Goal: Information Seeking & Learning: Check status

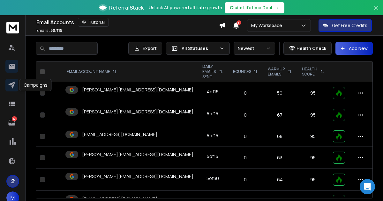
click at [10, 84] on icon at bounding box center [11, 85] width 7 height 7
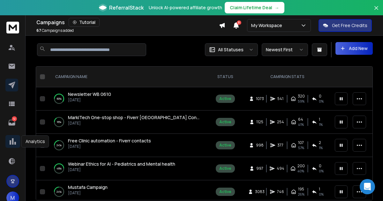
click at [13, 143] on icon at bounding box center [13, 142] width 10 height 10
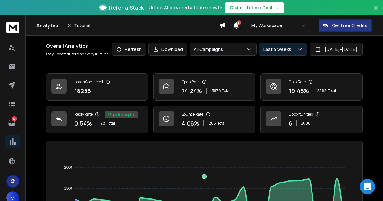
click at [285, 51] on button "Last 4 weeks" at bounding box center [283, 49] width 48 height 13
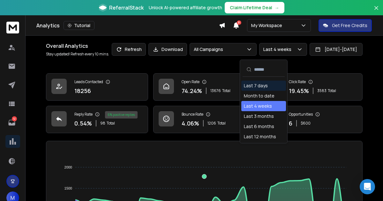
click at [261, 84] on div "Last 7 days" at bounding box center [256, 86] width 24 height 6
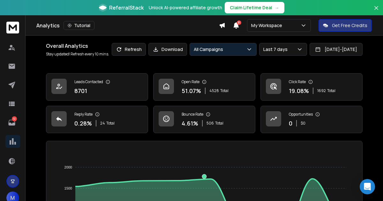
click at [246, 53] on icon at bounding box center [249, 49] width 6 height 6
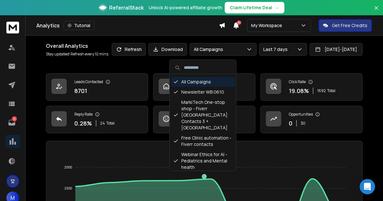
click at [176, 81] on icon at bounding box center [175, 81] width 5 height 5
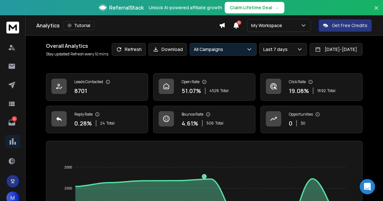
click at [221, 55] on button "All Campaigns" at bounding box center [223, 49] width 67 height 13
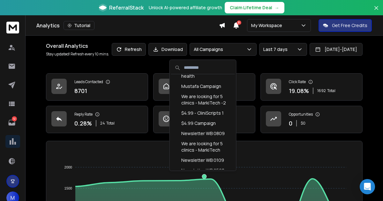
scroll to position [91, 0]
click at [209, 109] on div "$4.99 - CliniScripts 1" at bounding box center [203, 114] width 64 height 10
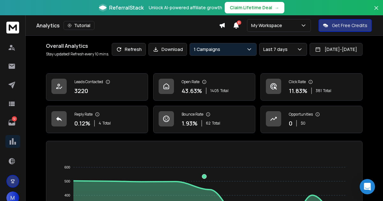
click at [248, 50] on icon at bounding box center [249, 50] width 3 height 2
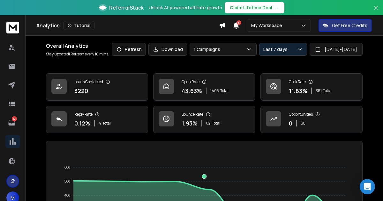
click at [296, 52] on icon "button" at bounding box center [299, 49] width 6 height 6
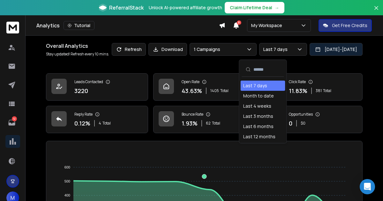
click at [345, 50] on button "[DATE] - [DATE]" at bounding box center [335, 49] width 53 height 13
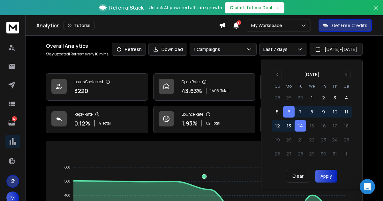
click at [279, 125] on button "12" at bounding box center [277, 125] width 11 height 11
click at [324, 176] on button "Apply" at bounding box center [326, 176] width 22 height 13
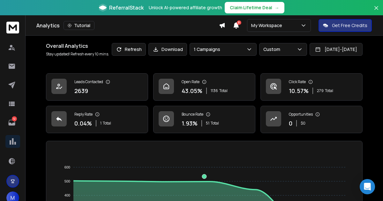
click at [101, 93] on div "2639" at bounding box center [92, 90] width 36 height 9
click at [107, 84] on icon at bounding box center [108, 82] width 4 height 4
click at [103, 95] on div "2639" at bounding box center [92, 90] width 36 height 9
click at [58, 90] on icon at bounding box center [59, 87] width 8 height 8
click at [12, 103] on icon at bounding box center [12, 104] width 6 height 4
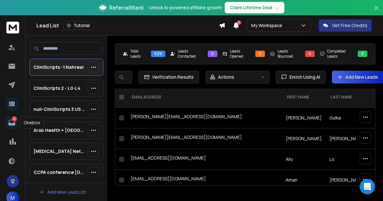
click at [12, 123] on icon at bounding box center [12, 123] width 8 height 8
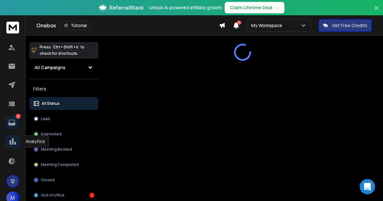
click at [12, 145] on icon at bounding box center [13, 142] width 10 height 10
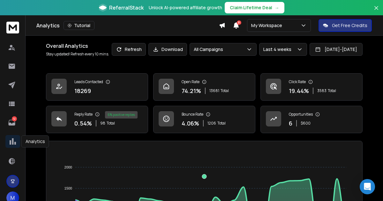
click at [11, 120] on icon at bounding box center [12, 123] width 8 height 8
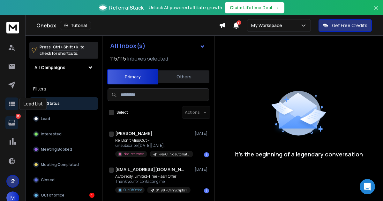
click at [12, 101] on icon at bounding box center [12, 104] width 8 height 8
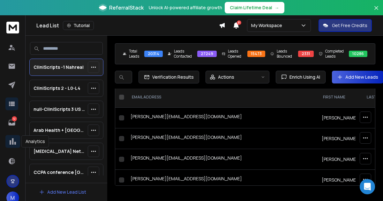
click at [11, 141] on icon at bounding box center [13, 142] width 10 height 10
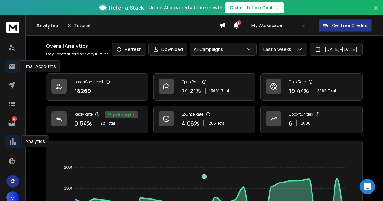
click at [10, 67] on icon at bounding box center [12, 66] width 6 height 5
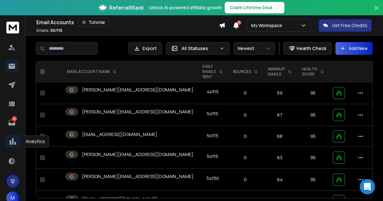
click at [9, 143] on icon at bounding box center [13, 142] width 10 height 10
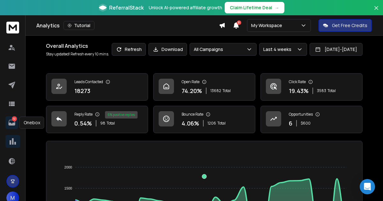
click at [9, 123] on icon at bounding box center [11, 123] width 7 height 6
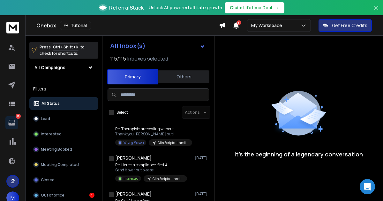
scroll to position [445, 0]
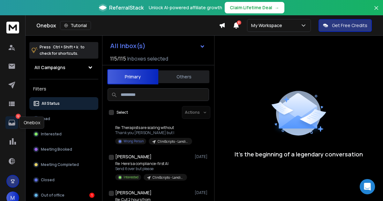
click at [13, 127] on link "12" at bounding box center [11, 122] width 13 height 13
click at [75, 198] on button "Out of office 1" at bounding box center [63, 195] width 69 height 13
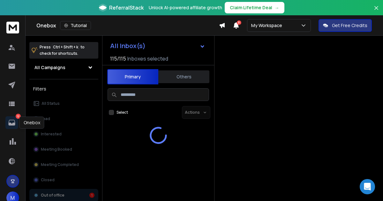
scroll to position [0, 0]
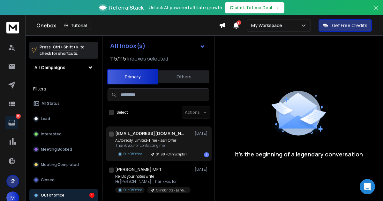
click at [152, 138] on p "Auto reply: Limited-Time Flash Offer:" at bounding box center [152, 140] width 75 height 5
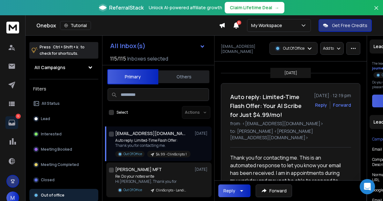
click at [132, 178] on p "Re: Do your notes write" at bounding box center [152, 176] width 75 height 5
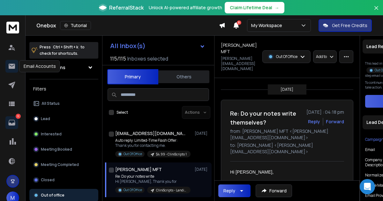
click at [13, 65] on icon at bounding box center [12, 67] width 8 height 8
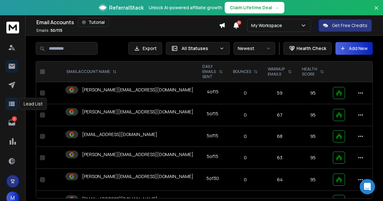
click at [11, 104] on icon at bounding box center [12, 104] width 6 height 4
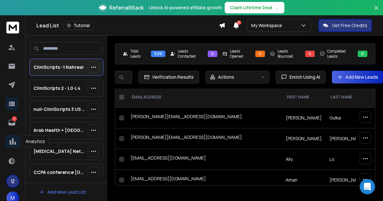
click at [15, 143] on icon at bounding box center [13, 141] width 6 height 6
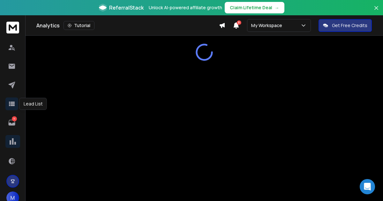
click at [10, 104] on icon at bounding box center [12, 104] width 6 height 4
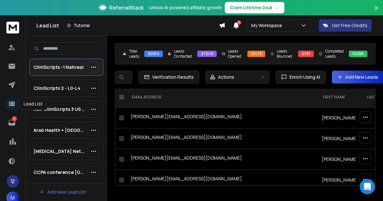
click at [12, 104] on icon at bounding box center [12, 104] width 6 height 4
click at [13, 87] on icon at bounding box center [11, 85] width 7 height 7
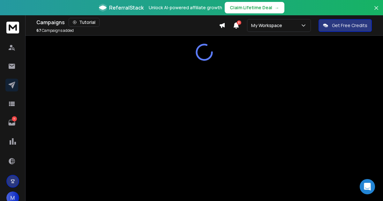
click at [232, 154] on div "ReferralStack Unlock AI-powered affiliate growth Lifetime Deals available! Clai…" at bounding box center [191, 100] width 383 height 201
click at [11, 84] on icon at bounding box center [11, 85] width 7 height 7
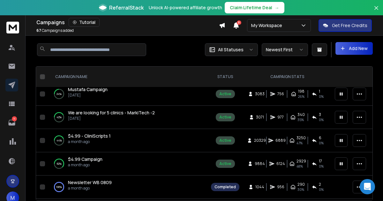
scroll to position [99, 0]
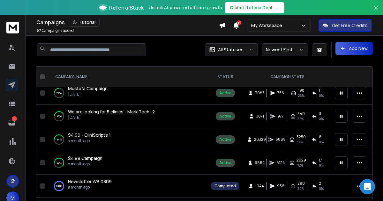
click at [361, 138] on icon "button" at bounding box center [359, 140] width 6 height 6
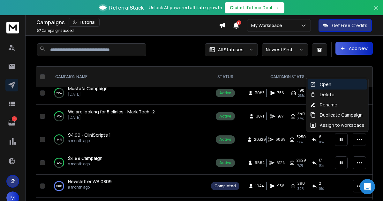
click at [80, 165] on p "a month ago" at bounding box center [85, 164] width 34 height 5
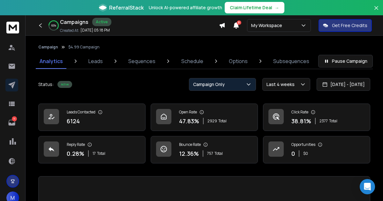
click at [245, 85] on icon at bounding box center [248, 84] width 6 height 6
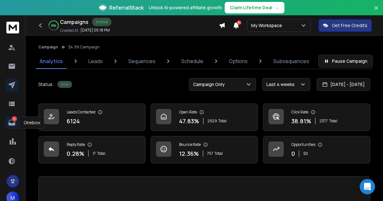
click at [13, 124] on icon at bounding box center [11, 123] width 7 height 6
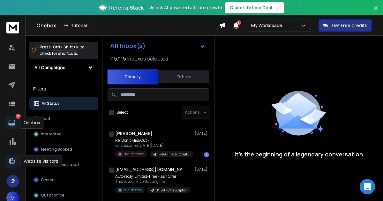
click at [11, 165] on icon at bounding box center [12, 162] width 8 height 8
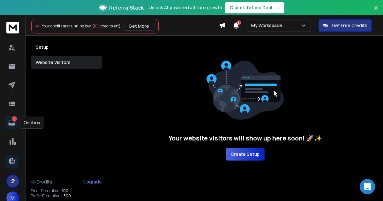
click at [13, 127] on link "11" at bounding box center [11, 122] width 13 height 13
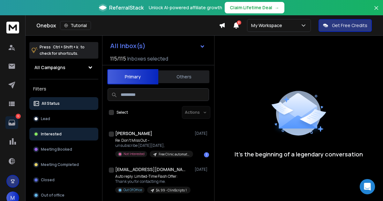
click at [56, 133] on p "Interested" at bounding box center [51, 134] width 21 height 5
